Goal: Task Accomplishment & Management: Manage account settings

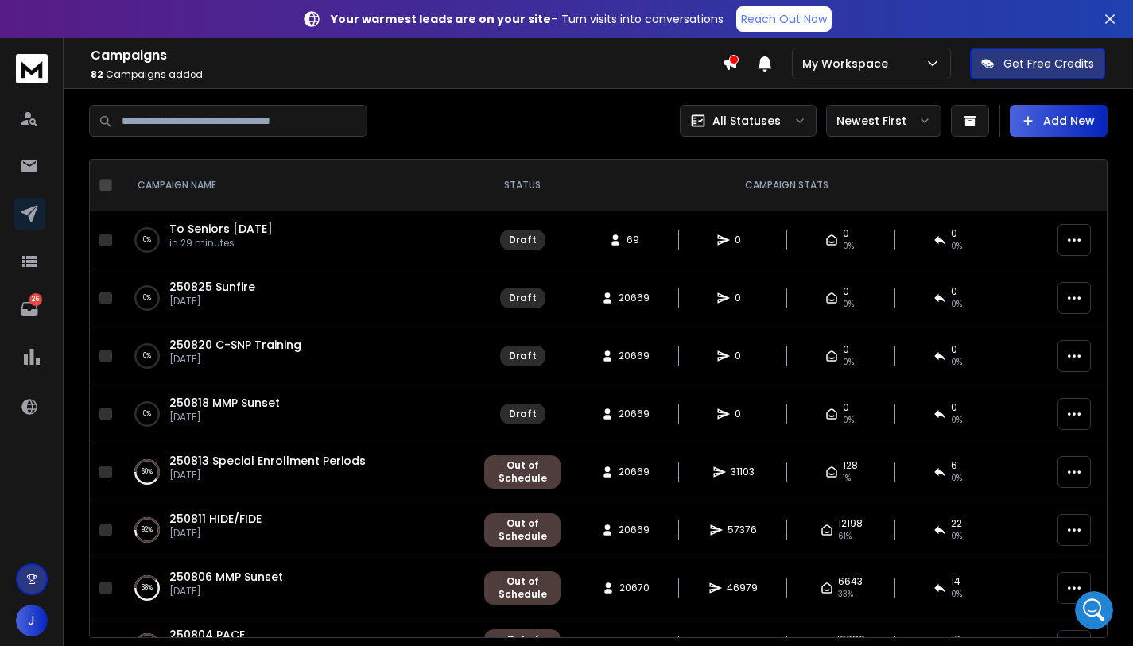
click at [215, 238] on p "in 29 minutes" at bounding box center [220, 243] width 103 height 13
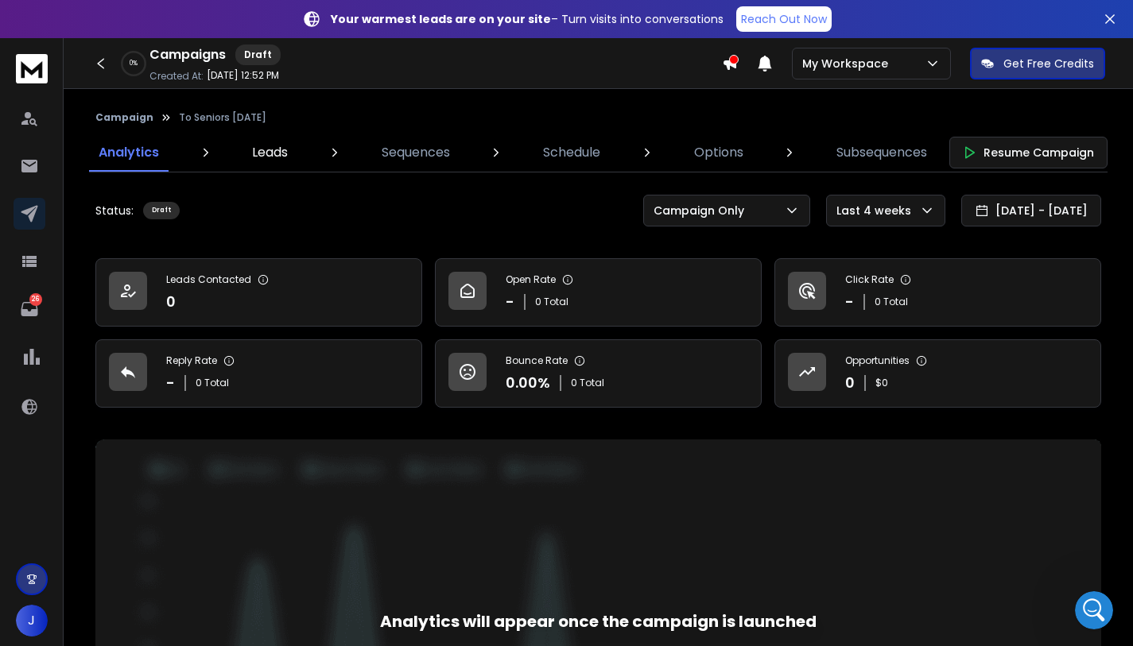
click at [296, 157] on link "Leads" at bounding box center [269, 153] width 55 height 38
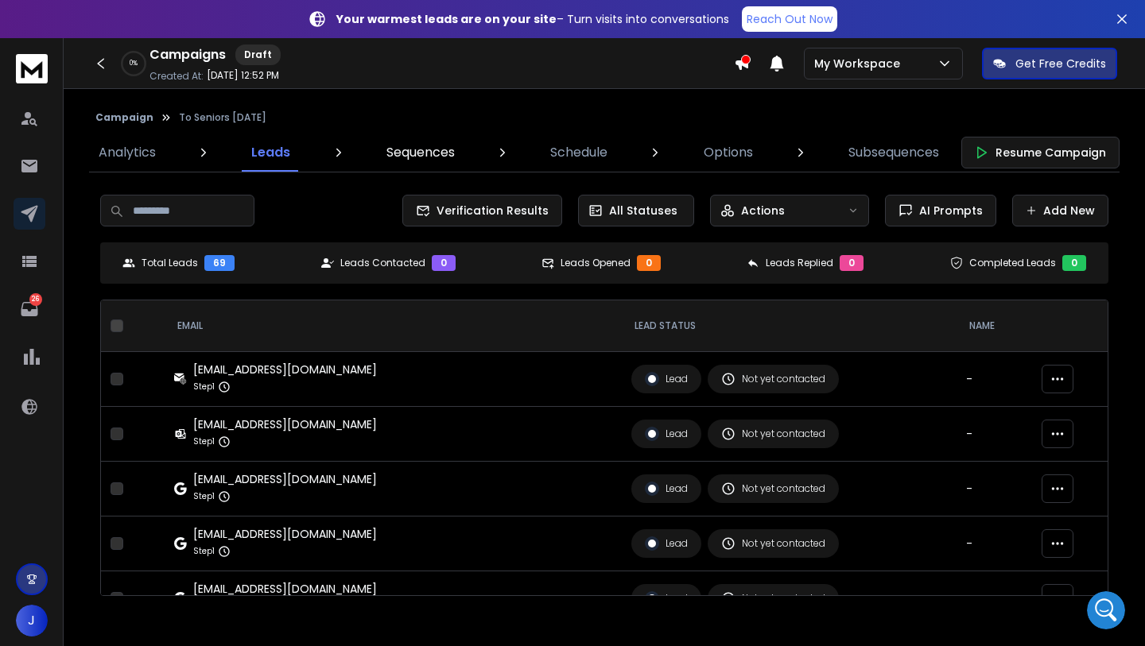
click at [412, 149] on p "Sequences" at bounding box center [420, 152] width 68 height 19
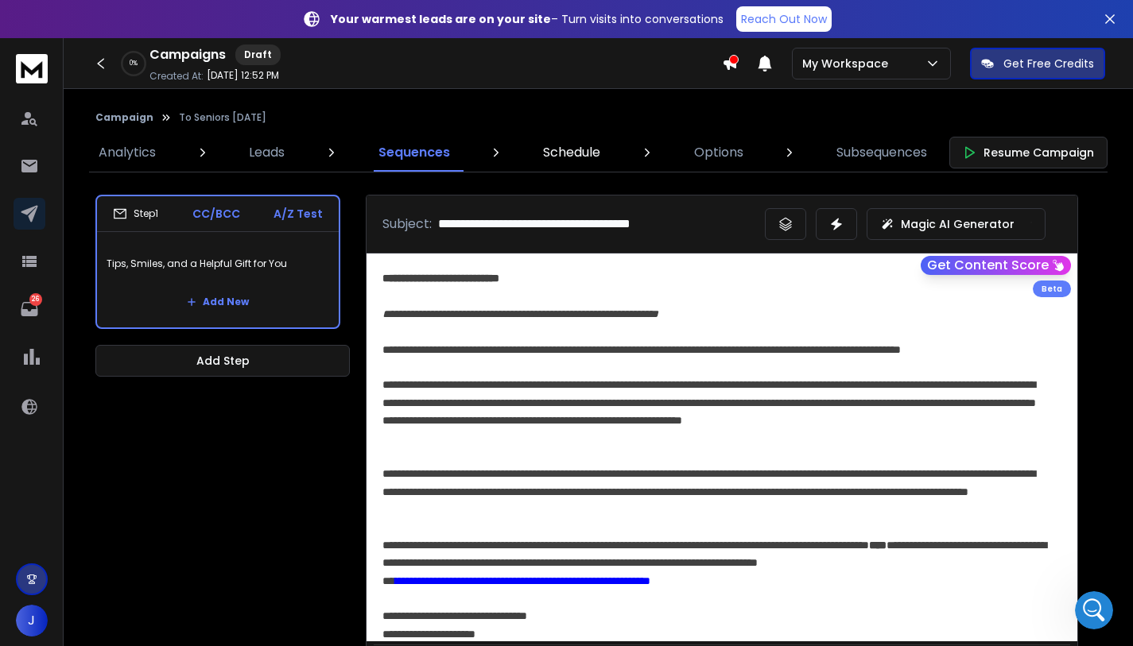
click at [556, 148] on p "Schedule" at bounding box center [571, 152] width 57 height 19
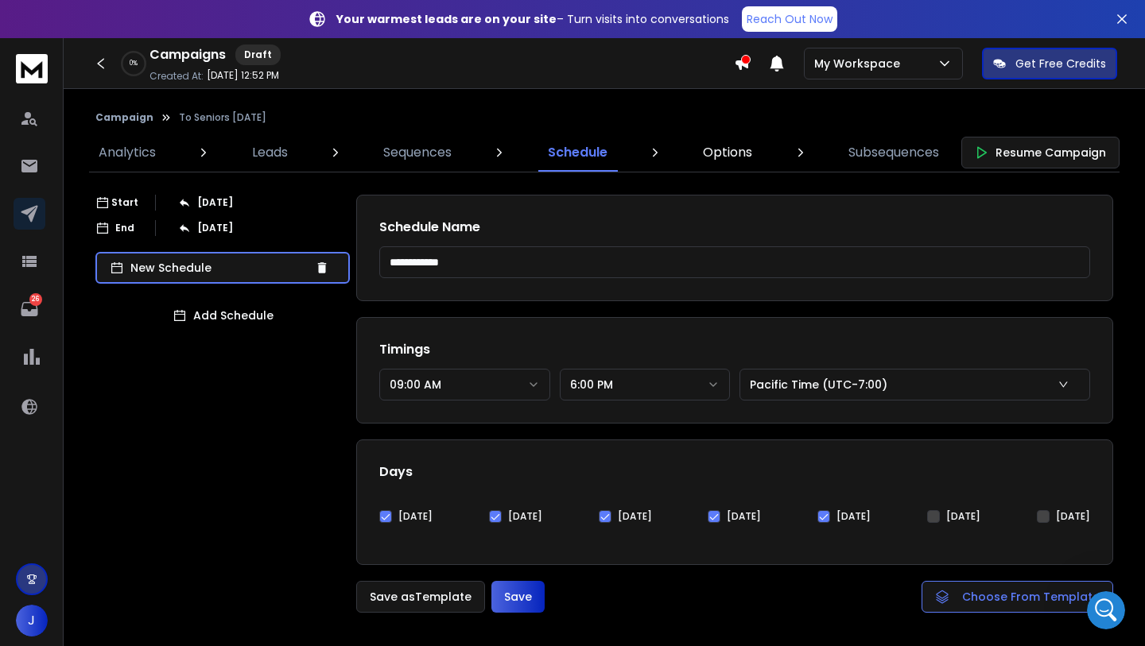
click at [748, 153] on p "Options" at bounding box center [727, 152] width 49 height 19
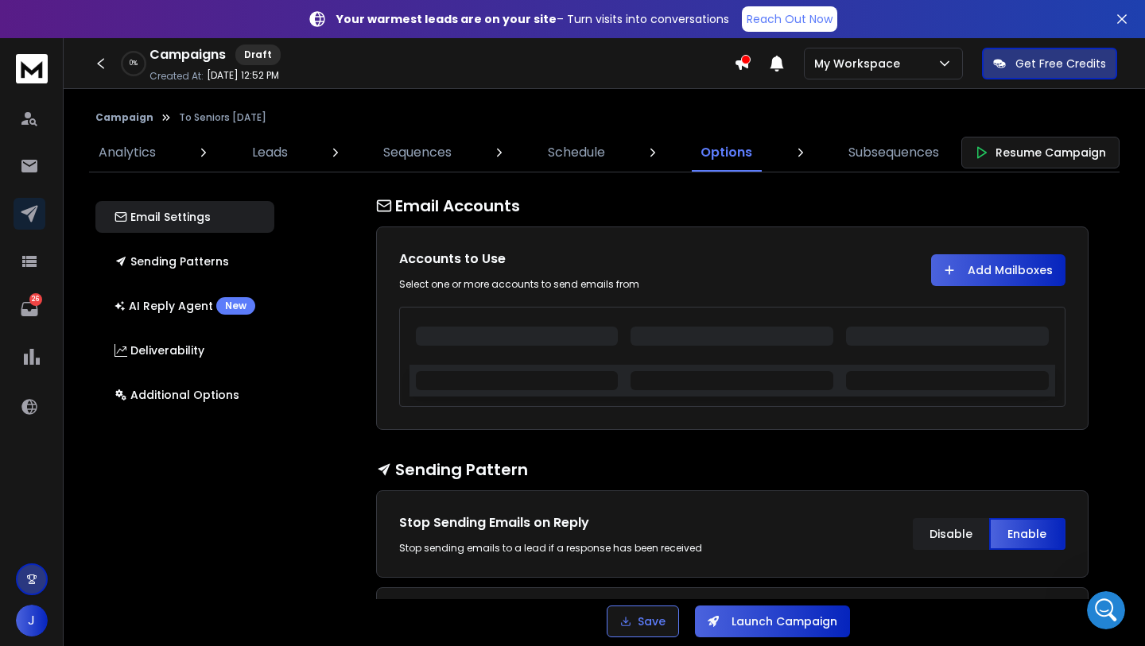
click at [626, 152] on div "Analytics Leads Sequences Schedule Options Subsequences" at bounding box center [518, 153] width 859 height 38
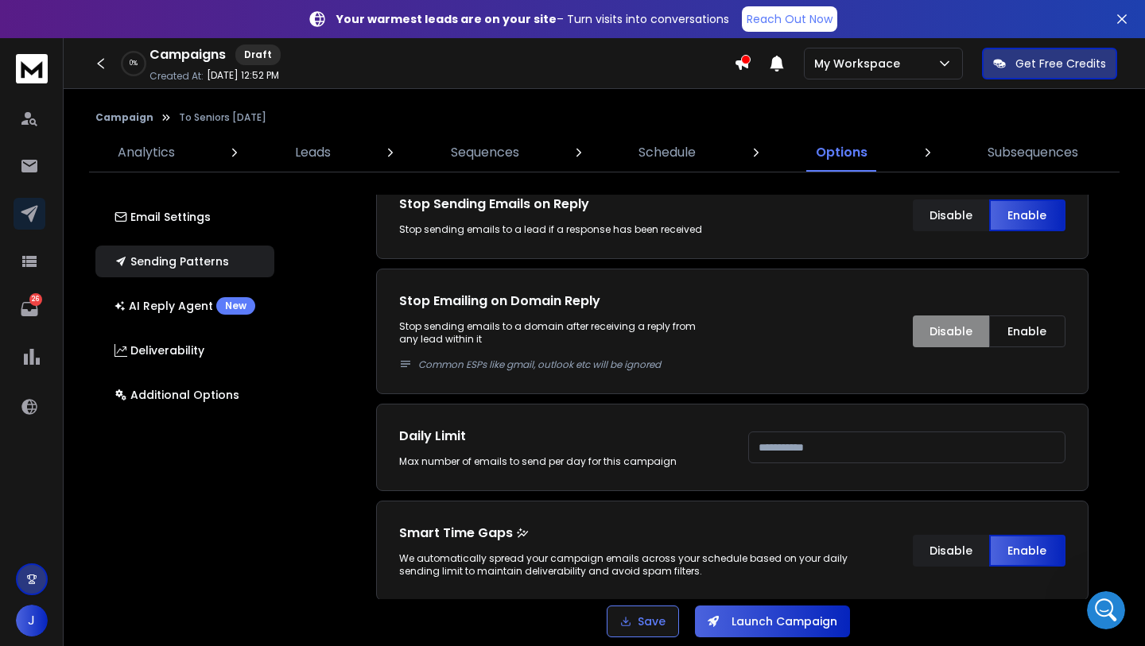
scroll to position [664, 0]
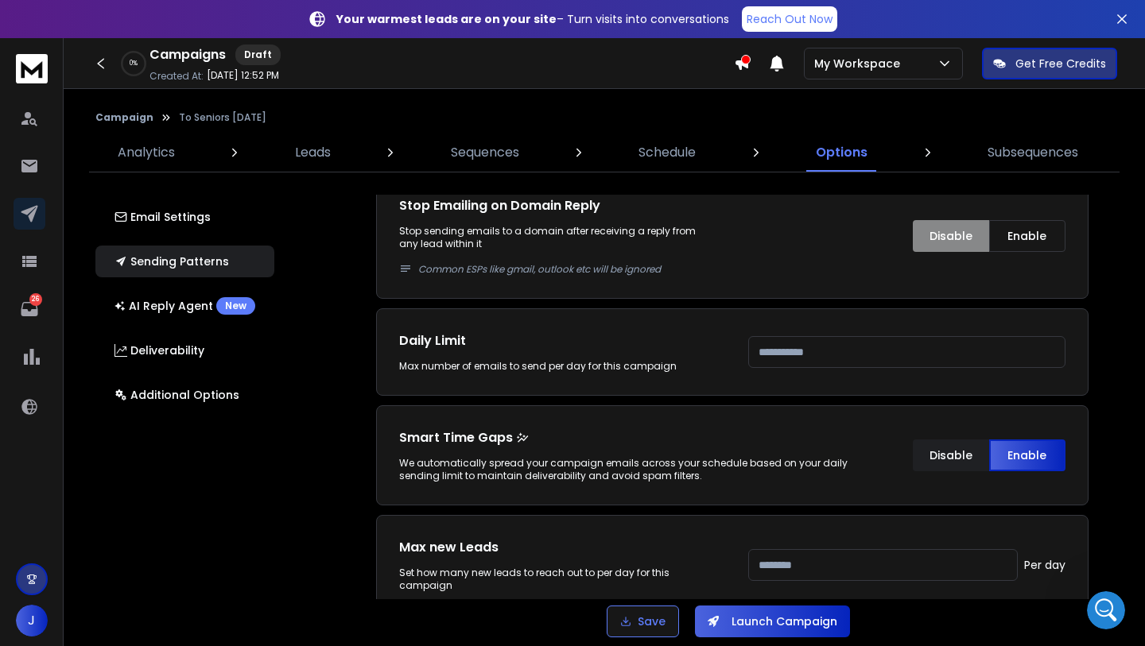
click at [750, 624] on button "Launch Campaign" at bounding box center [772, 622] width 155 height 32
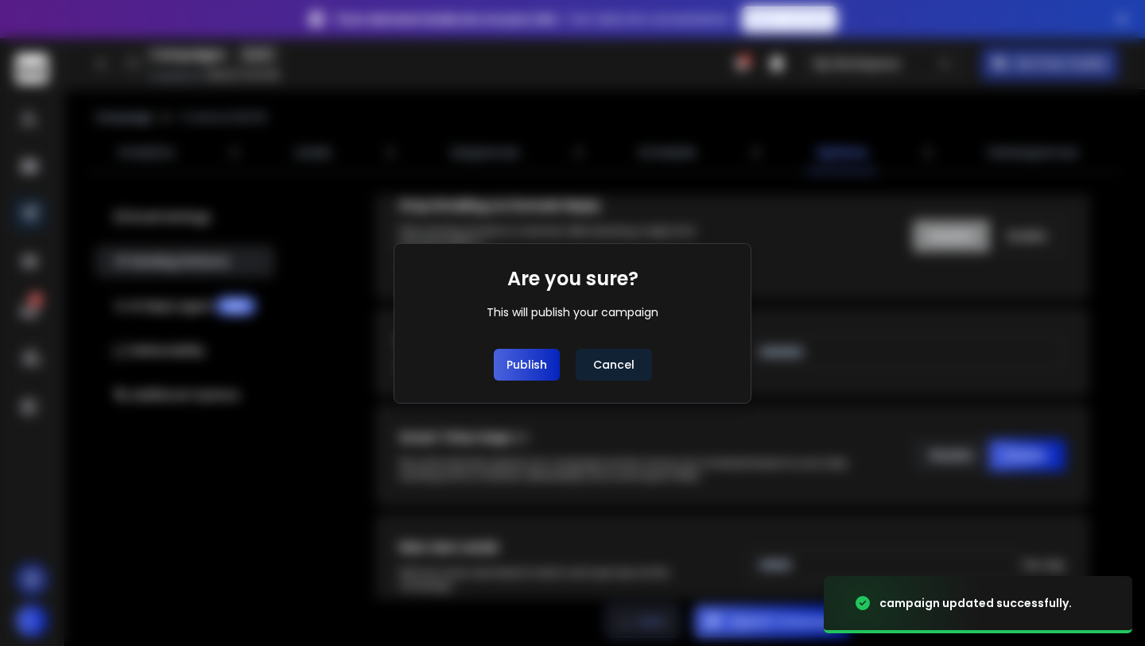
click at [645, 364] on button "Cancel" at bounding box center [613, 365] width 76 height 32
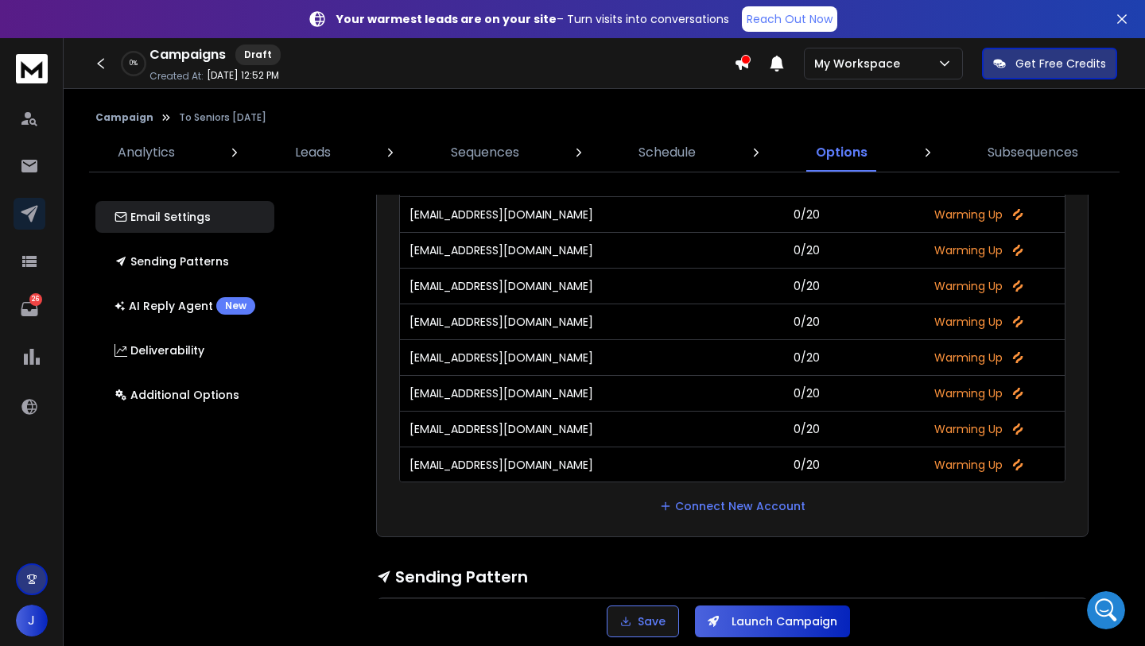
scroll to position [0, 0]
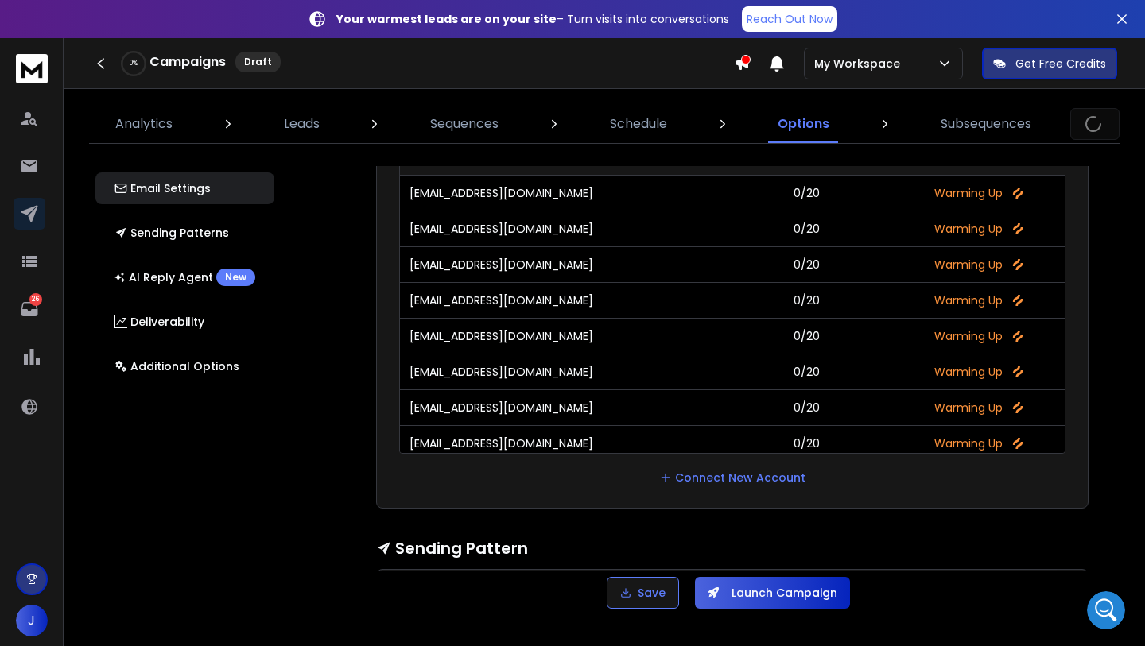
click at [820, 604] on button "Launch Campaign" at bounding box center [772, 593] width 155 height 32
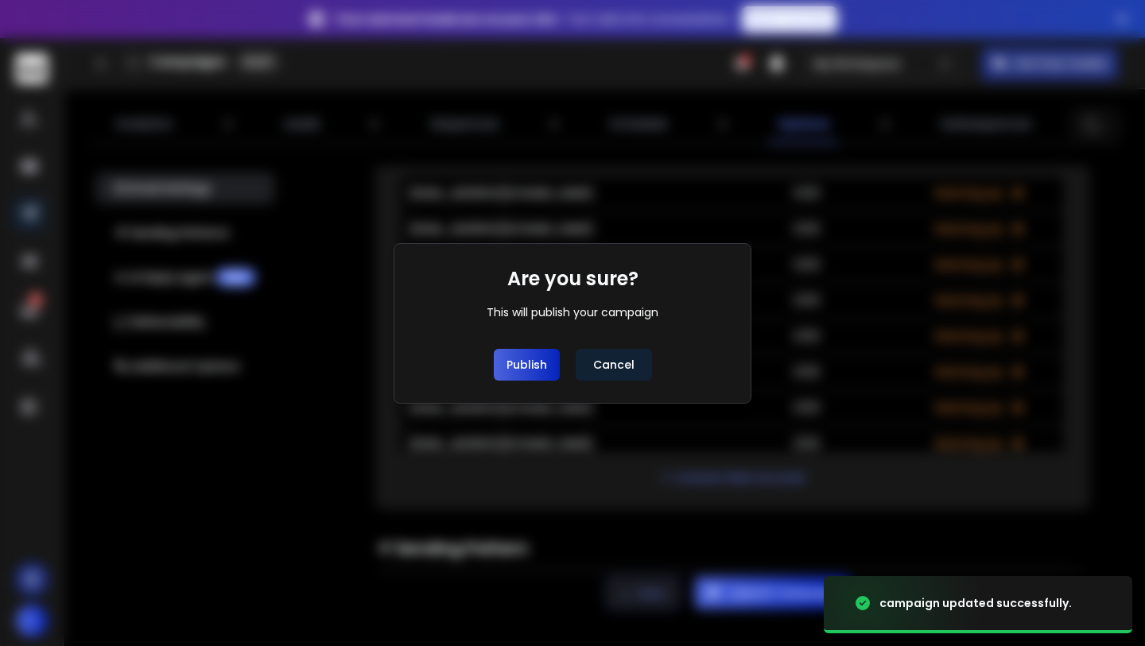
click at [537, 356] on button "Publish" at bounding box center [527, 365] width 66 height 32
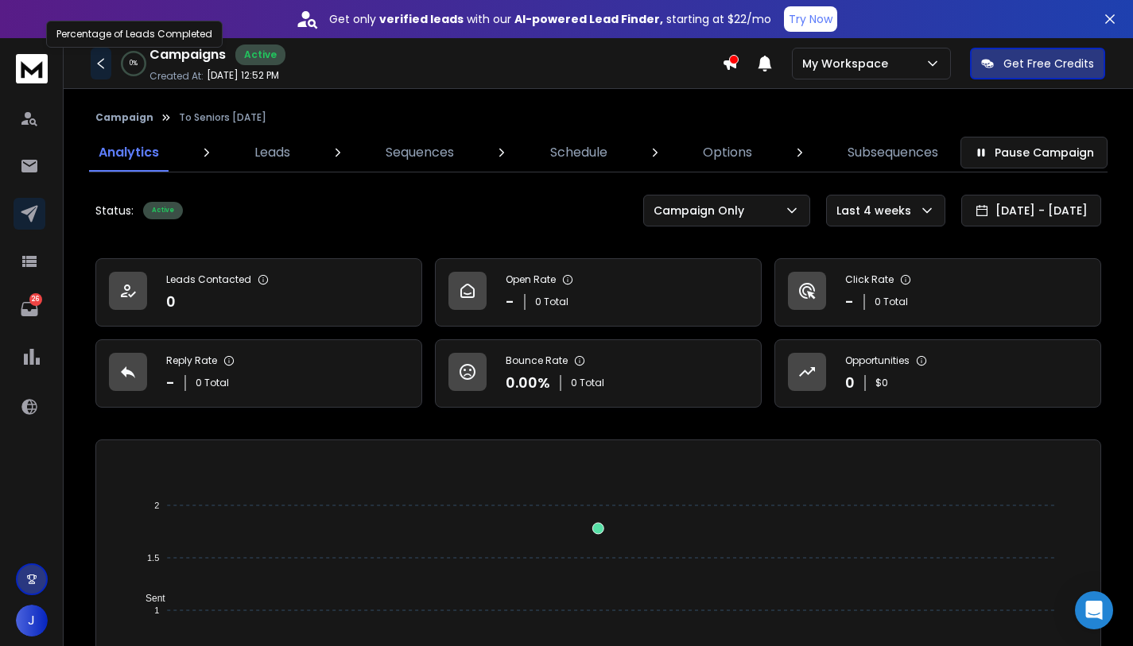
click at [110, 62] on button at bounding box center [101, 64] width 21 height 32
